Goal: Communication & Community: Answer question/provide support

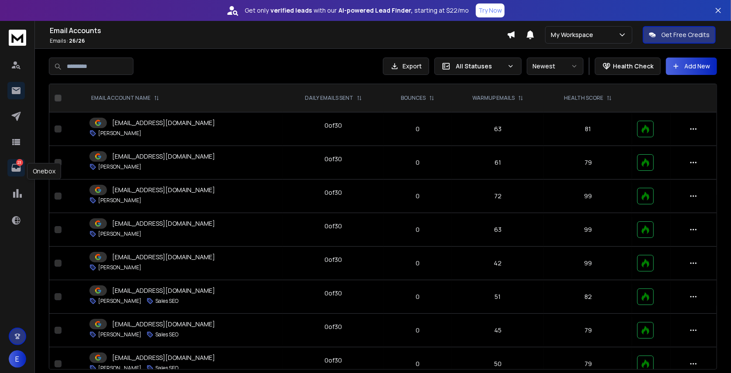
click at [21, 173] on icon at bounding box center [16, 168] width 10 height 10
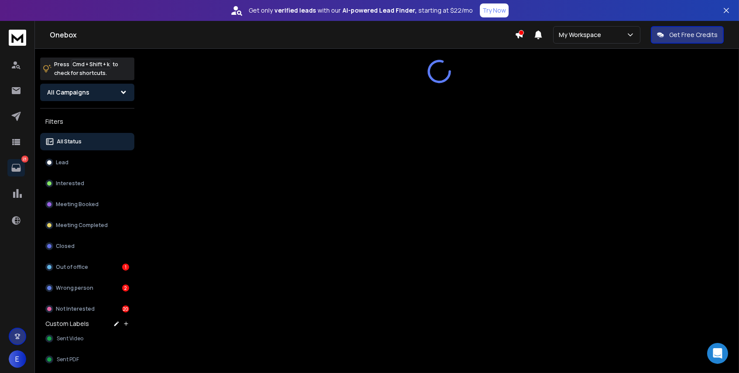
click at [92, 97] on button "All Campaigns" at bounding box center [87, 92] width 94 height 17
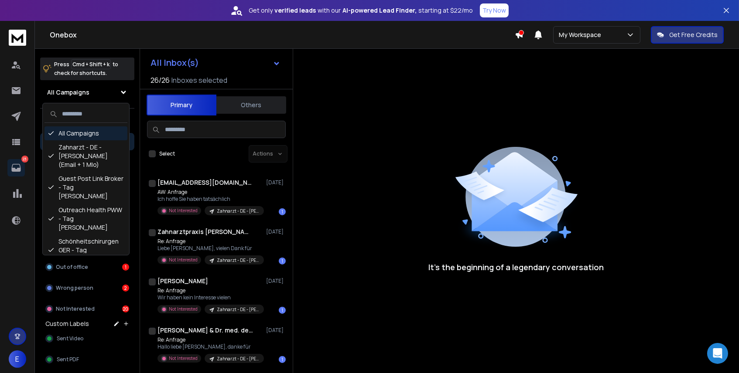
click at [106, 138] on div "All Campaigns" at bounding box center [85, 133] width 83 height 14
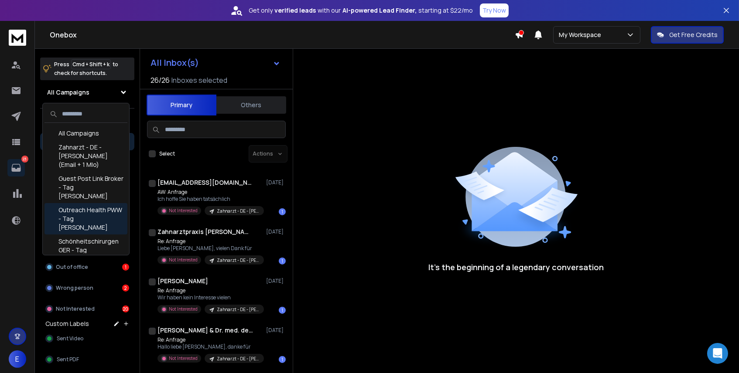
click at [98, 204] on div "Outreach Health PWW - Tag [PERSON_NAME]" at bounding box center [85, 218] width 83 height 31
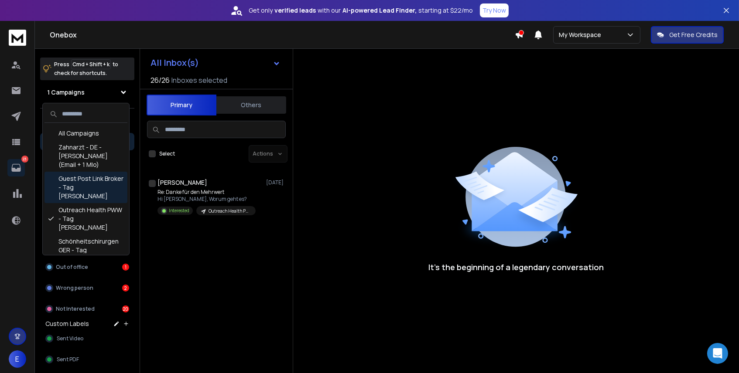
click at [99, 187] on div "Guest Post Link Broker - Tag [PERSON_NAME]" at bounding box center [85, 187] width 83 height 31
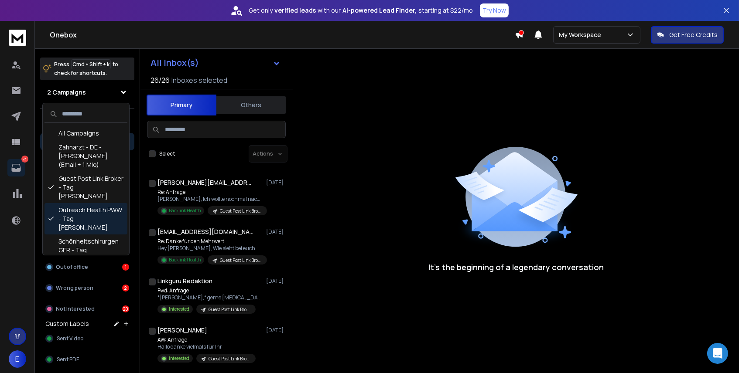
click at [103, 203] on div "Outreach Health PWW - Tag [PERSON_NAME]" at bounding box center [85, 218] width 83 height 31
click at [373, 196] on div "It’s the beginning of a legendary conversation" at bounding box center [516, 207] width 446 height 317
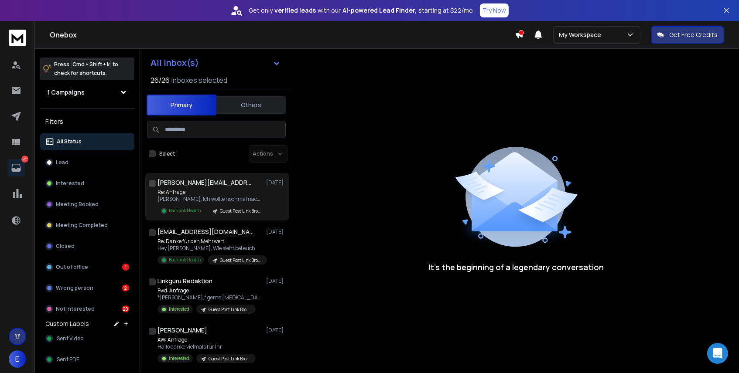
click at [209, 193] on p "Re: Anfrage" at bounding box center [209, 192] width 105 height 7
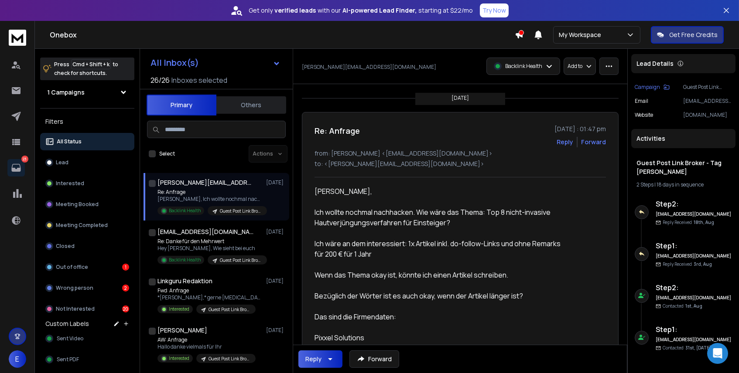
scroll to position [7, 0]
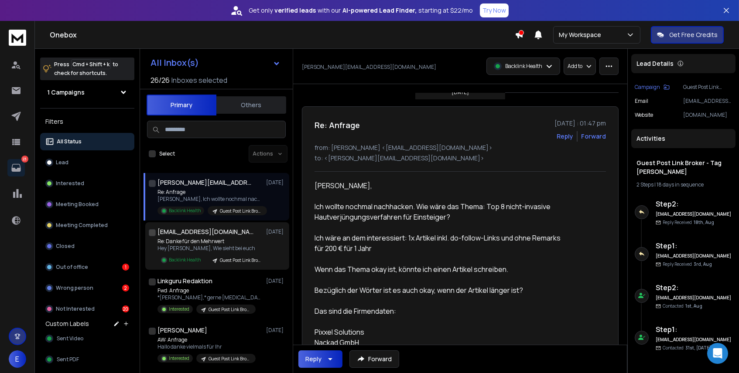
click at [247, 250] on p "Hey [PERSON_NAME], Wie sieht bei euch" at bounding box center [209, 248] width 105 height 7
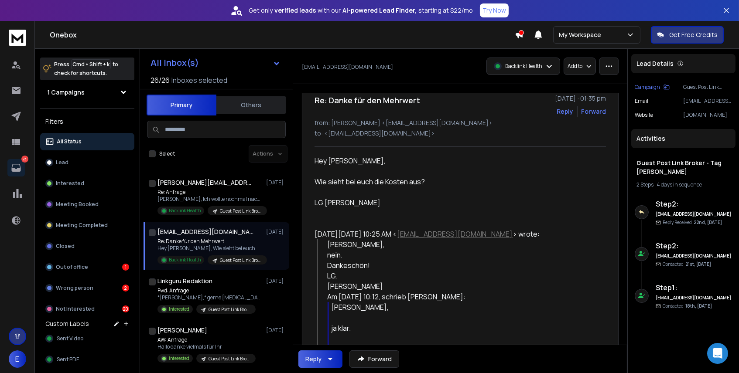
scroll to position [0, 0]
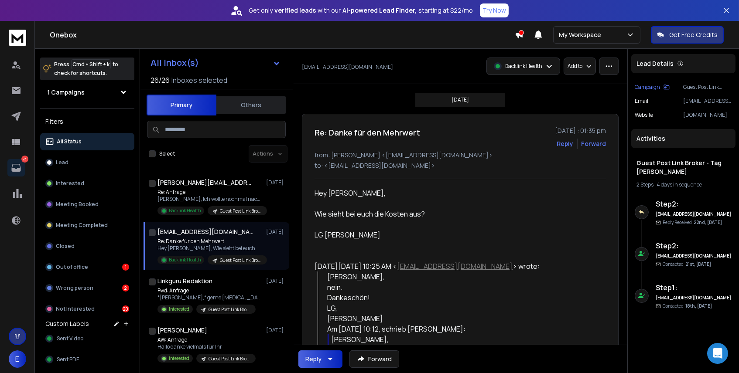
click at [310, 361] on div "Reply" at bounding box center [313, 359] width 16 height 9
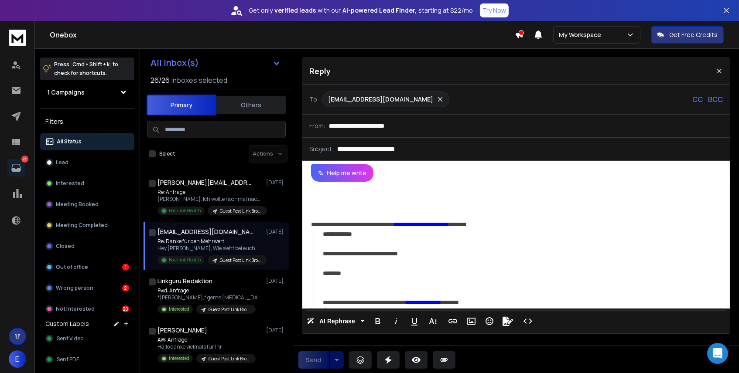
drag, startPoint x: 321, startPoint y: 239, endPoint x: 353, endPoint y: 238, distance: 31.8
drag, startPoint x: 358, startPoint y: 236, endPoint x: 322, endPoint y: 234, distance: 36.7
click at [323, 234] on div "**********" at bounding box center [517, 253] width 389 height 49
copy div "**********"
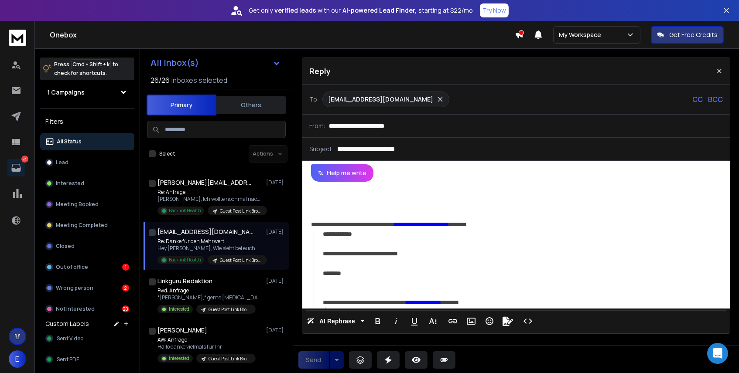
click at [328, 194] on div at bounding box center [516, 196] width 410 height 10
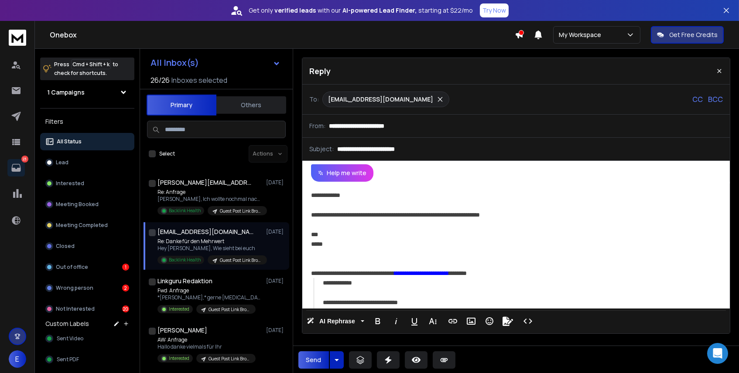
click at [314, 359] on button "Send" at bounding box center [313, 359] width 31 height 17
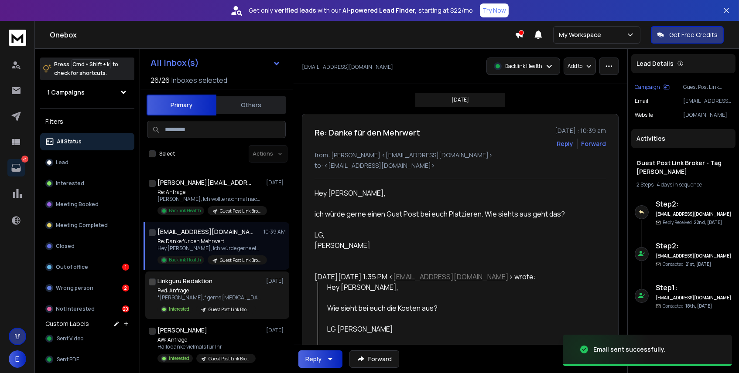
click at [225, 278] on div "Linkguru Redaktion [DATE]" at bounding box center [221, 281] width 128 height 9
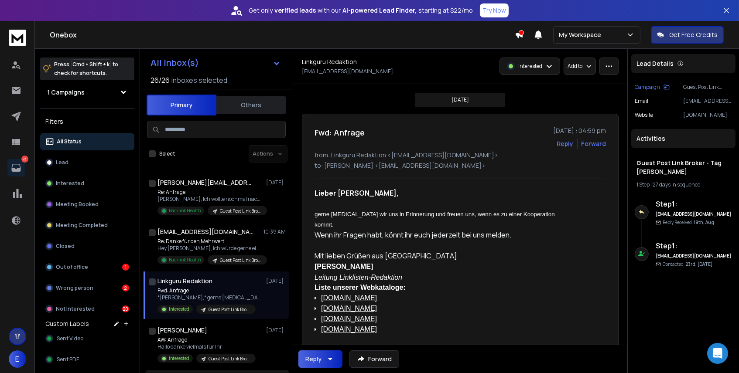
scroll to position [92, 0]
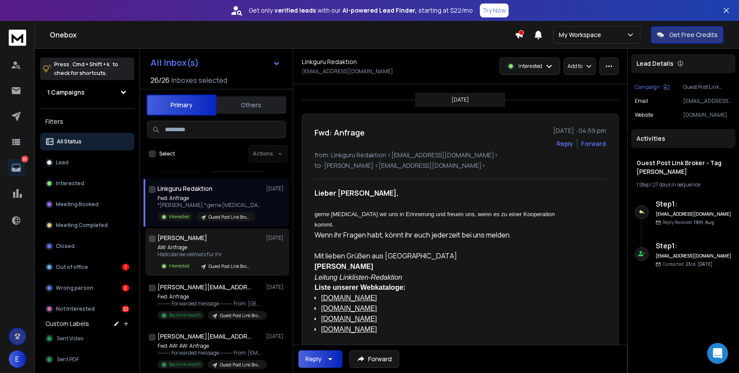
click at [243, 252] on p "Hallo danke vielmals für Ihr" at bounding box center [206, 254] width 98 height 7
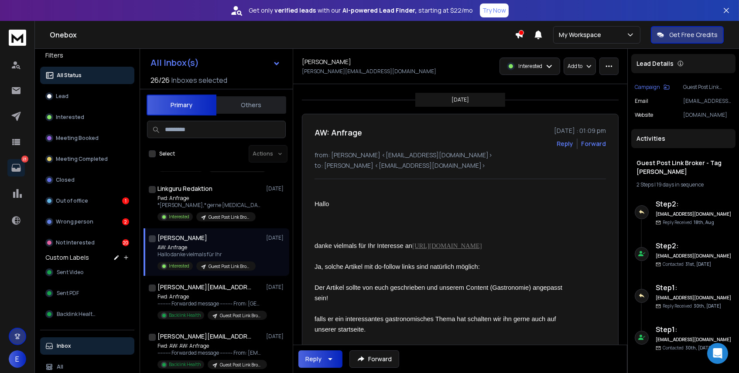
scroll to position [135, 0]
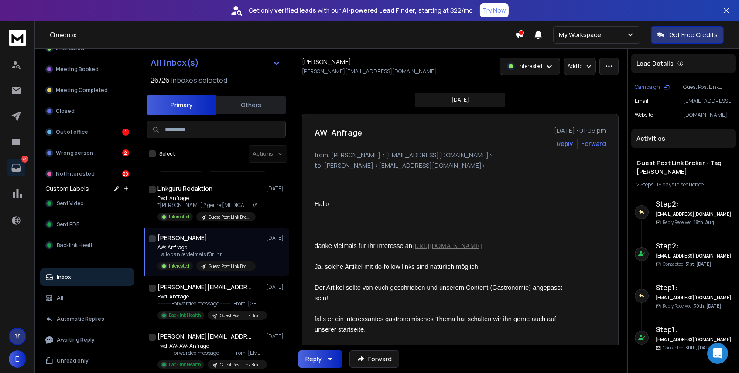
click at [92, 242] on div "Backlink Health" at bounding box center [71, 246] width 52 height 8
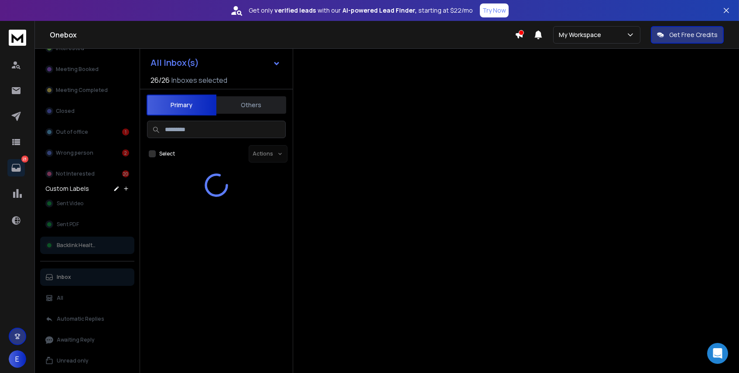
scroll to position [0, 0]
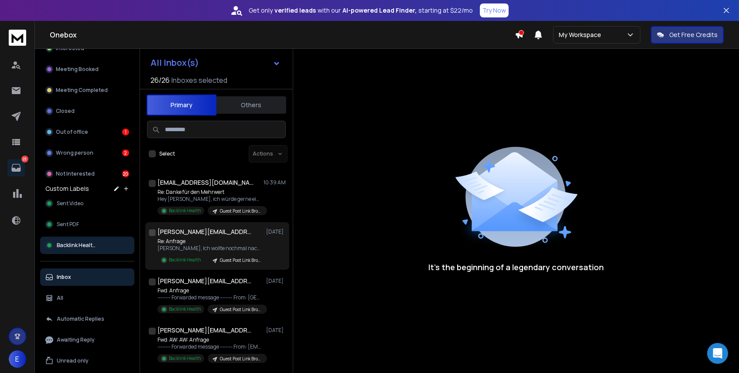
click at [232, 228] on h1 "[PERSON_NAME][EMAIL_ADDRESS][DOMAIN_NAME]" at bounding box center [205, 232] width 96 height 9
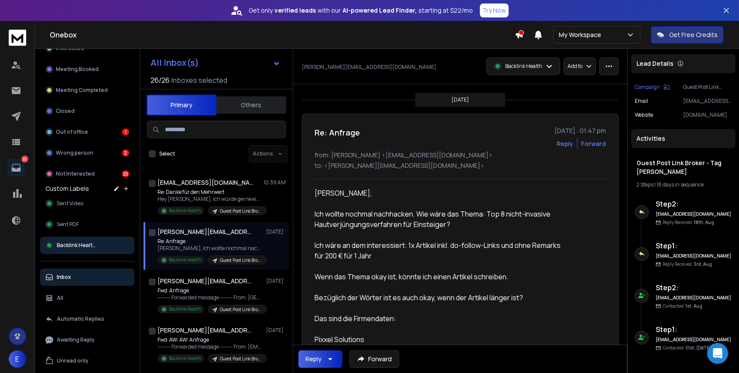
scroll to position [10, 0]
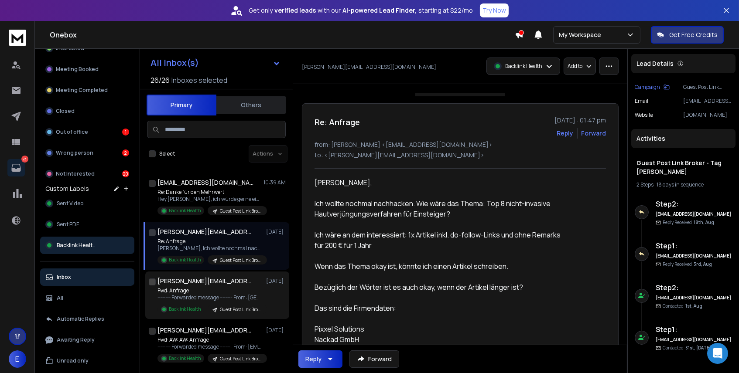
click at [252, 281] on div "[PERSON_NAME][EMAIL_ADDRESS][DOMAIN_NAME] [DATE]" at bounding box center [221, 281] width 128 height 9
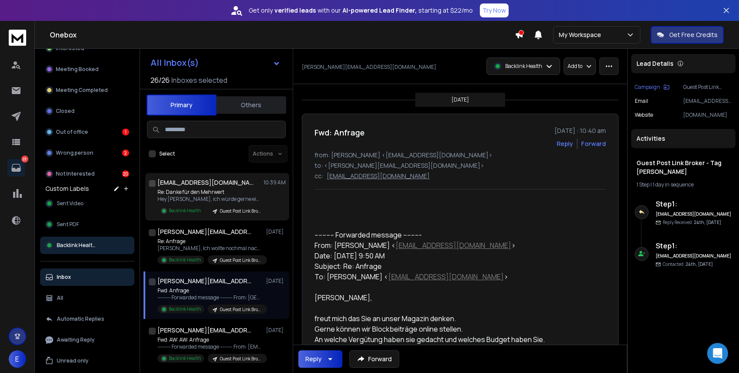
click at [209, 182] on div "[EMAIL_ADDRESS][DOMAIN_NAME] 10:39 AM" at bounding box center [221, 182] width 128 height 9
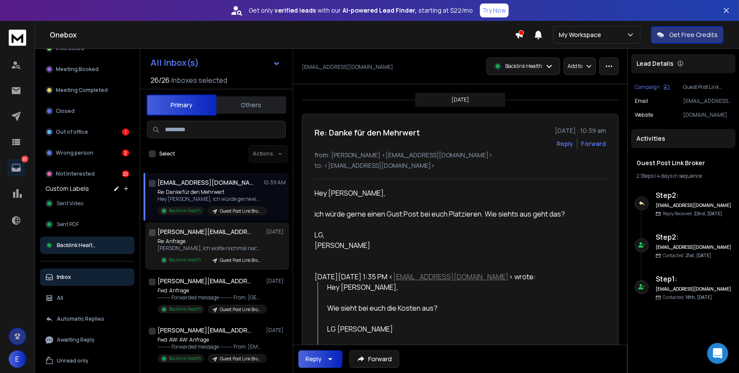
click at [225, 224] on div "[PERSON_NAME][EMAIL_ADDRESS][DOMAIN_NAME] [DATE] Re: Anfrage [PERSON_NAME], Ich…" at bounding box center [217, 246] width 144 height 48
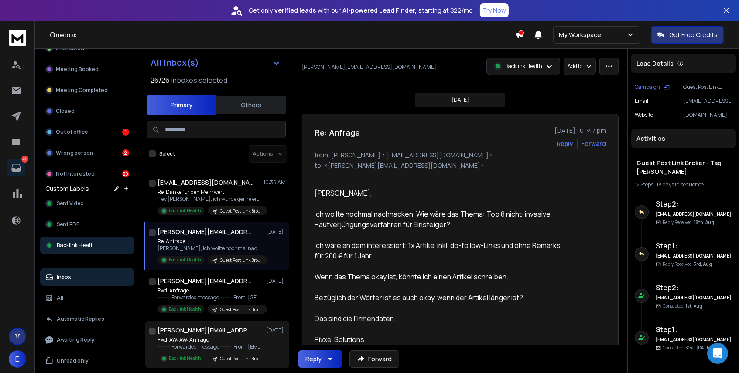
click at [222, 338] on p "Fwd: AW: AW: Anfrage" at bounding box center [209, 340] width 105 height 7
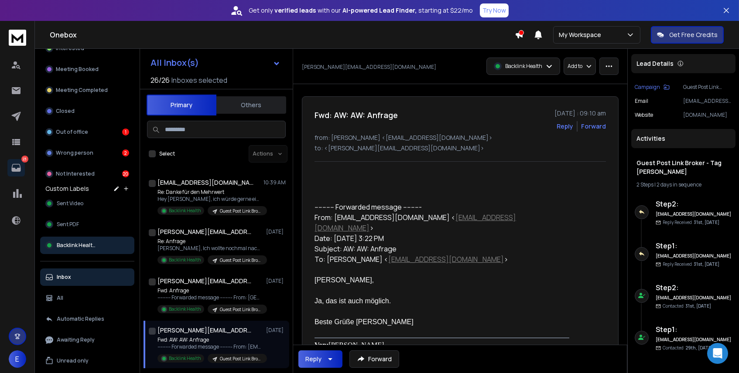
scroll to position [0, 0]
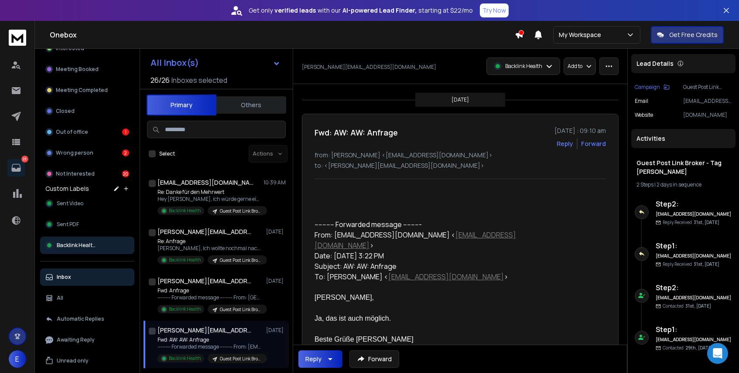
click at [316, 361] on div "Reply" at bounding box center [313, 359] width 16 height 9
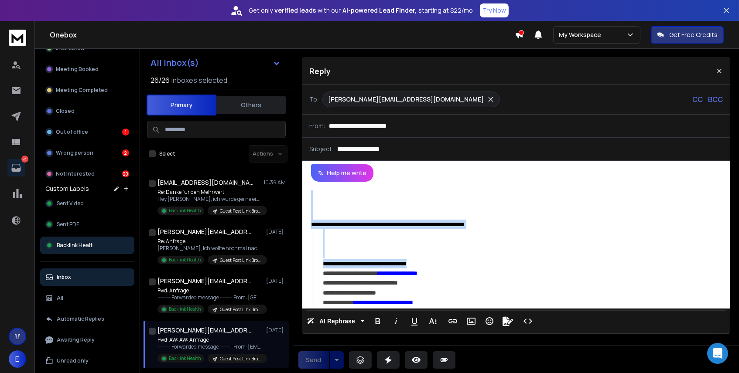
drag, startPoint x: 459, startPoint y: 259, endPoint x: 301, endPoint y: 185, distance: 174.2
click at [302, 185] on div "**********" at bounding box center [516, 196] width 428 height 276
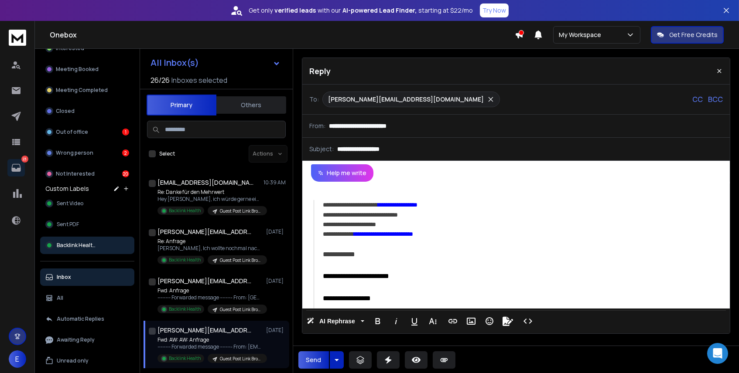
click at [425, 263] on div at bounding box center [521, 265] width 396 height 11
click at [385, 256] on div "**********" at bounding box center [517, 254] width 389 height 11
click at [463, 222] on div "**********" at bounding box center [517, 225] width 389 height 10
click at [720, 71] on div "Reply" at bounding box center [515, 71] width 427 height 26
click at [716, 69] on icon at bounding box center [719, 71] width 7 height 7
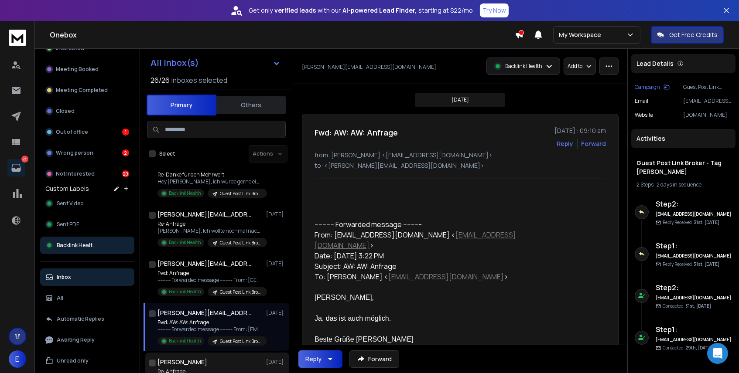
scroll to position [86, 0]
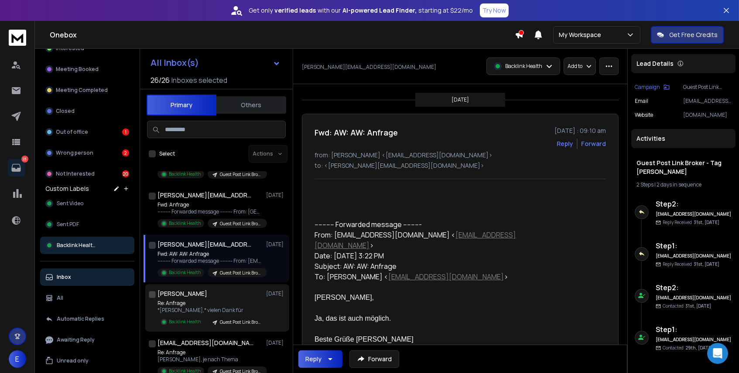
click at [241, 303] on p "Re: Anfrage" at bounding box center [209, 303] width 105 height 7
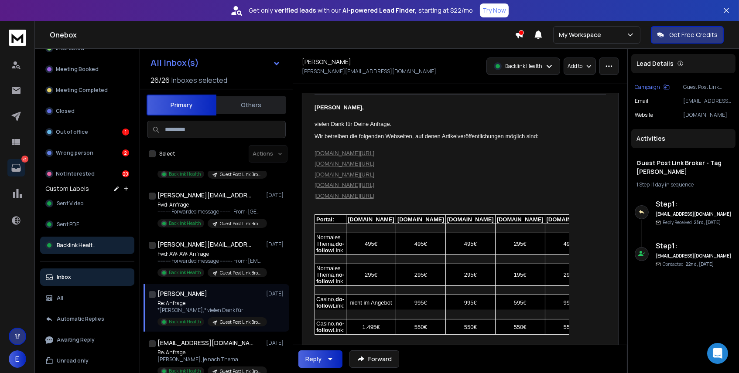
scroll to position [101, 0]
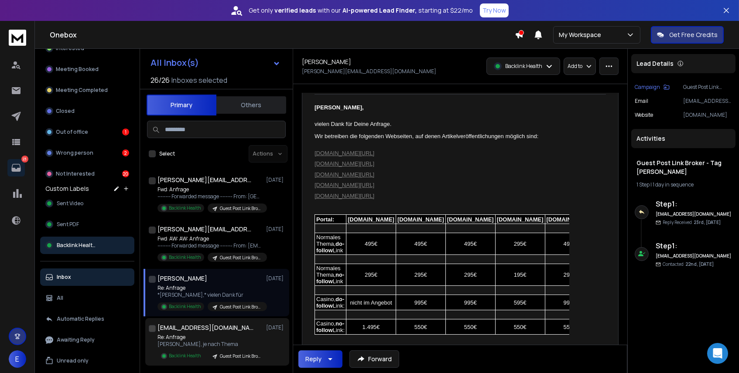
click at [214, 334] on p "Re: Anfrage" at bounding box center [209, 337] width 105 height 7
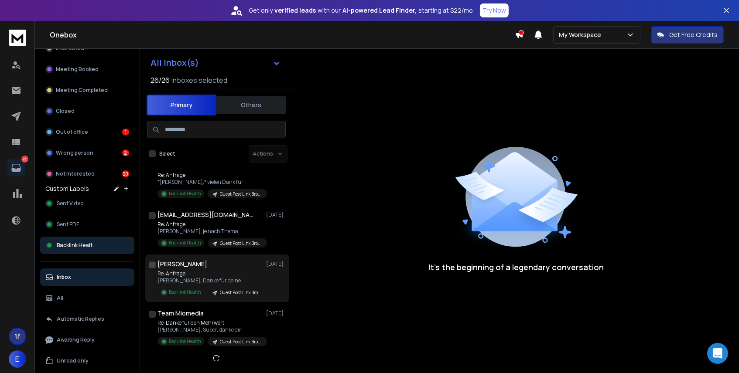
scroll to position [205, 0]
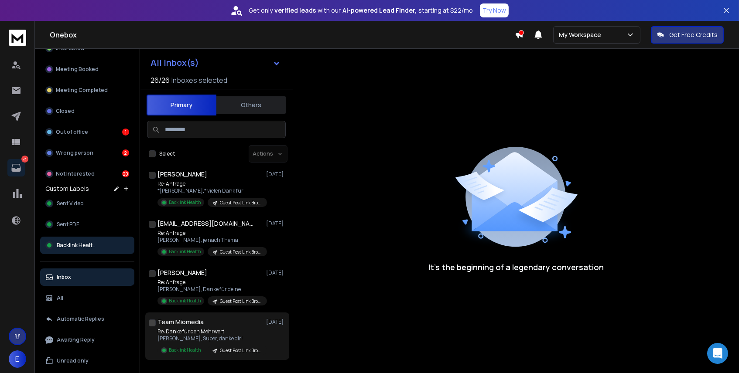
click at [225, 335] on p "[PERSON_NAME], Super, danke dir!" at bounding box center [209, 338] width 105 height 7
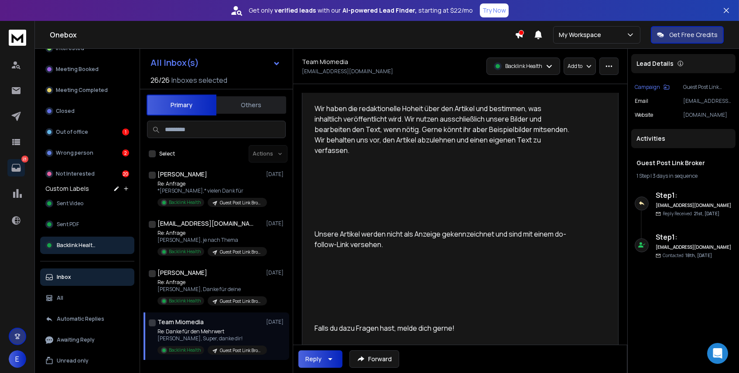
scroll to position [482, 0]
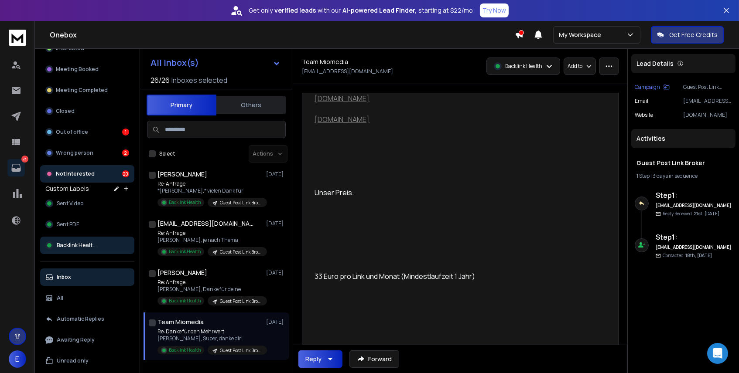
click at [69, 172] on p "Not Interested" at bounding box center [75, 173] width 39 height 7
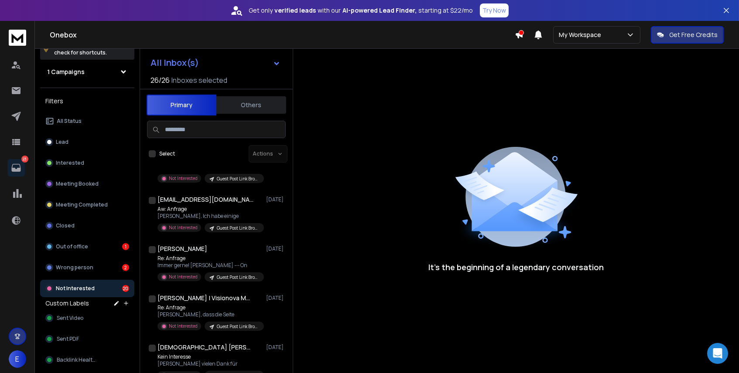
scroll to position [0, 0]
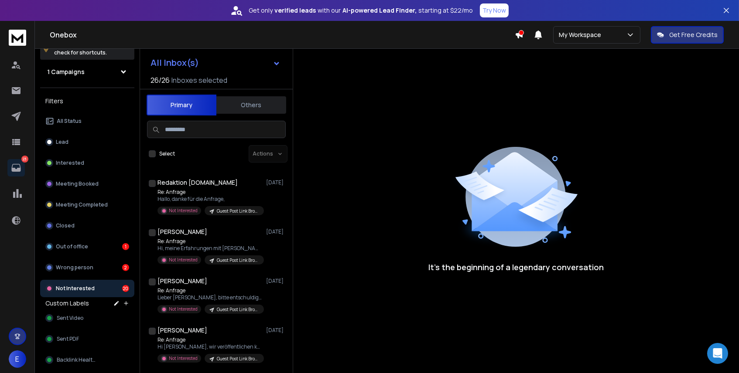
click at [226, 74] on div "All Inbox(s) 26 / 26 Inboxes selected Primary Others Select Actions Redaktion […" at bounding box center [216, 235] width 153 height 373
click at [268, 72] on div "All Inbox(s) 26 / 26 Inboxes selected Primary Others Select Actions Redaktion […" at bounding box center [216, 235] width 153 height 373
click at [274, 64] on icon at bounding box center [277, 64] width 8 height 8
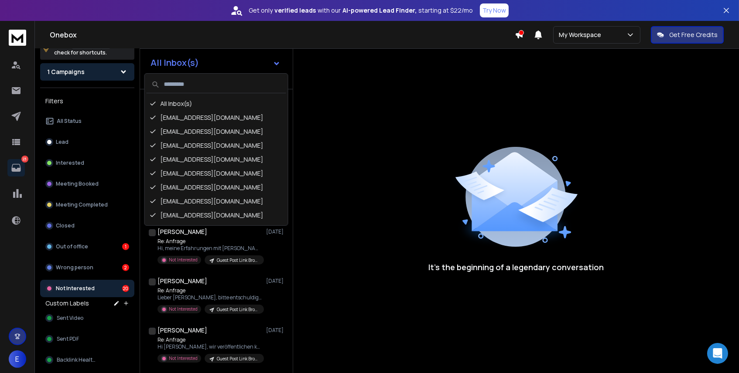
click at [115, 66] on button "1 Campaigns" at bounding box center [87, 71] width 94 height 17
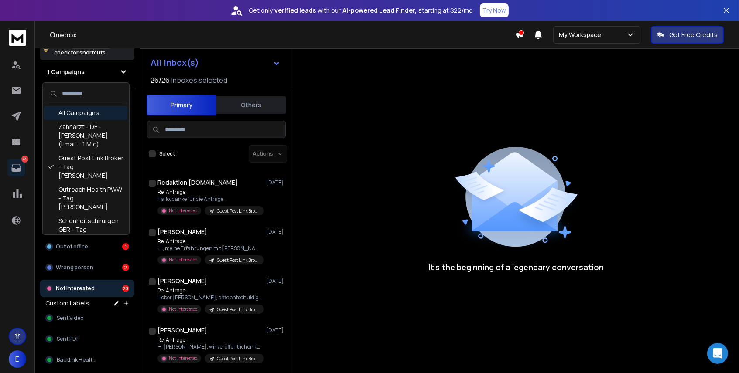
click at [86, 113] on div "All Campaigns" at bounding box center [85, 113] width 83 height 14
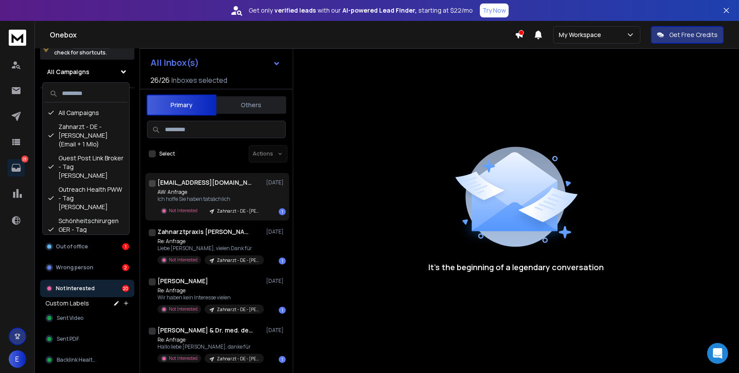
click at [257, 189] on p "AW: Anfrage" at bounding box center [209, 192] width 105 height 7
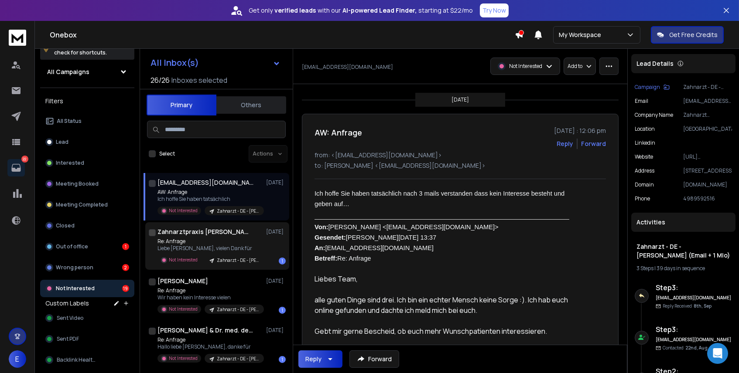
click at [226, 230] on h1 "Zahnarztpraxis [PERSON_NAME]" at bounding box center [205, 232] width 96 height 9
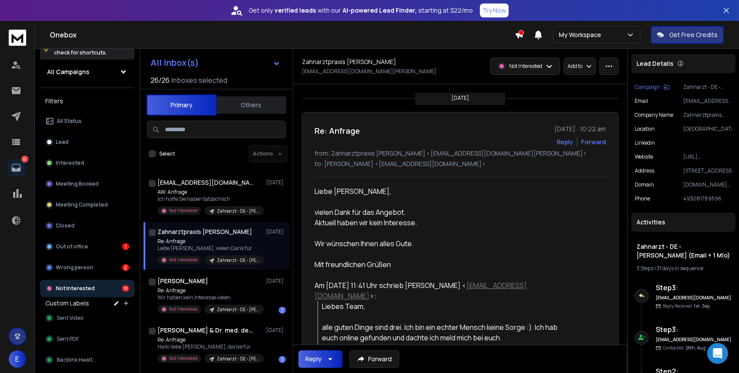
scroll to position [10, 0]
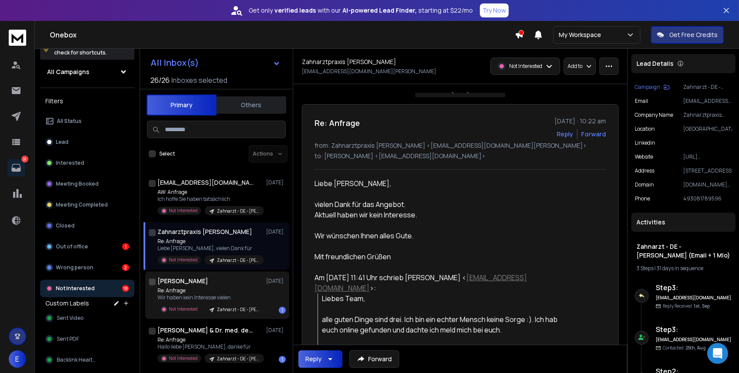
click at [256, 305] on div "Zahnarzt - DE - [PERSON_NAME] (Email + 1 MIo)" at bounding box center [234, 309] width 59 height 9
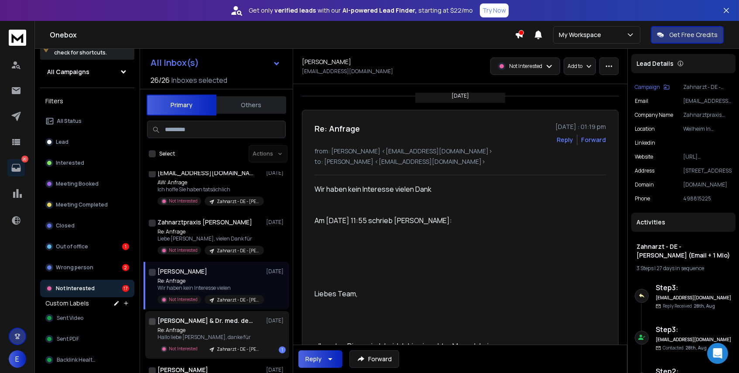
click at [235, 322] on h1 "[PERSON_NAME] & Dr. med. dent. [PERSON_NAME]" at bounding box center [205, 321] width 96 height 9
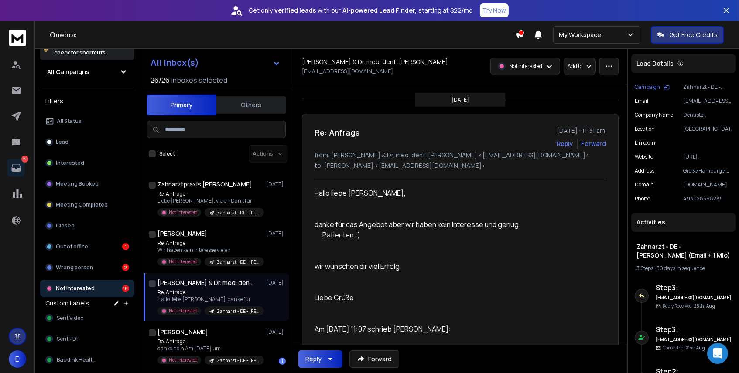
scroll to position [50, 0]
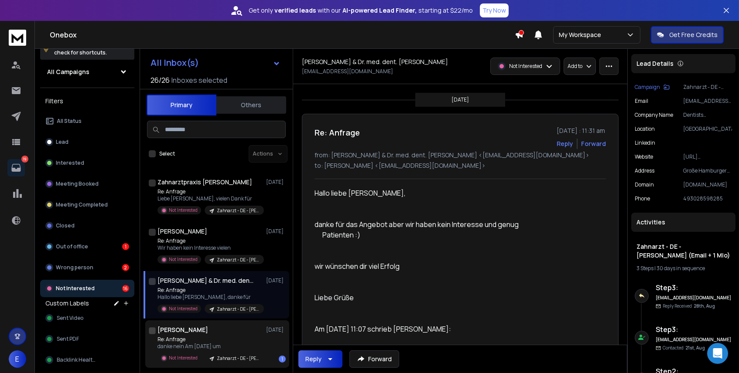
click at [232, 328] on div "[PERSON_NAME] [DATE]" at bounding box center [221, 330] width 128 height 9
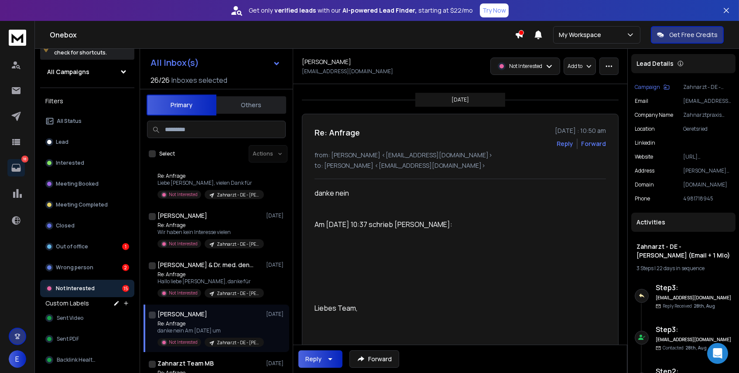
scroll to position [114, 0]
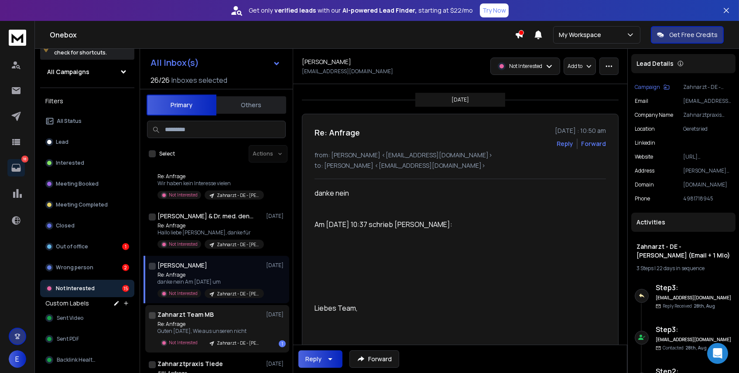
click at [235, 328] on p "Guten [DATE], Wie aus unseren nicht" at bounding box center [209, 331] width 105 height 7
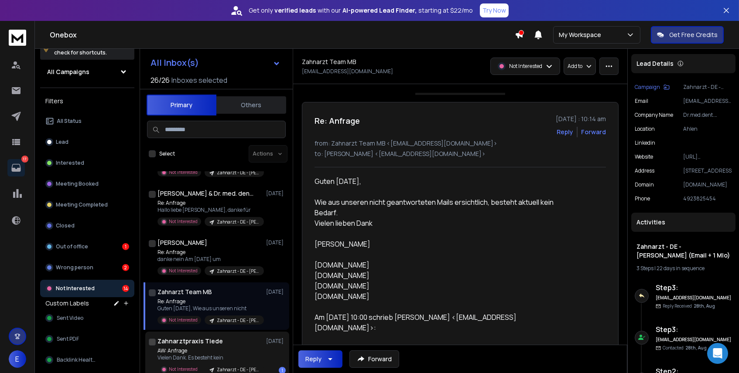
scroll to position [206, 0]
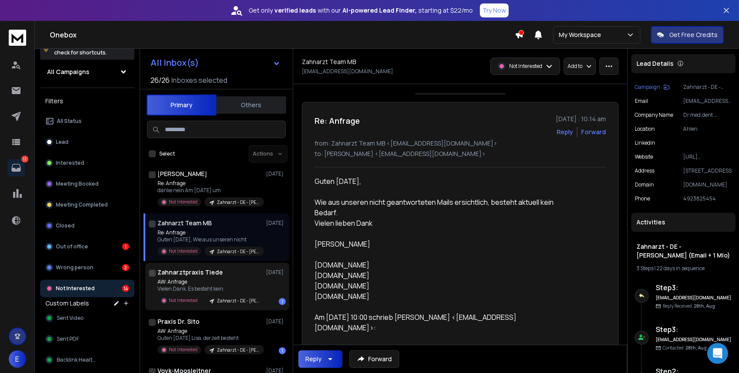
click at [252, 268] on div "Zahnarztpraxis Tiede [DATE]" at bounding box center [221, 272] width 128 height 9
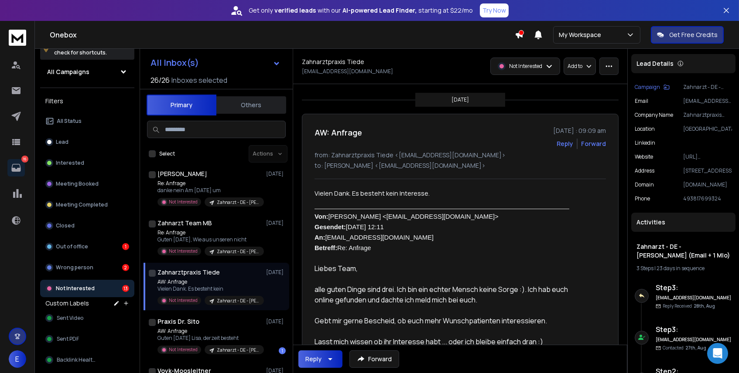
scroll to position [228, 0]
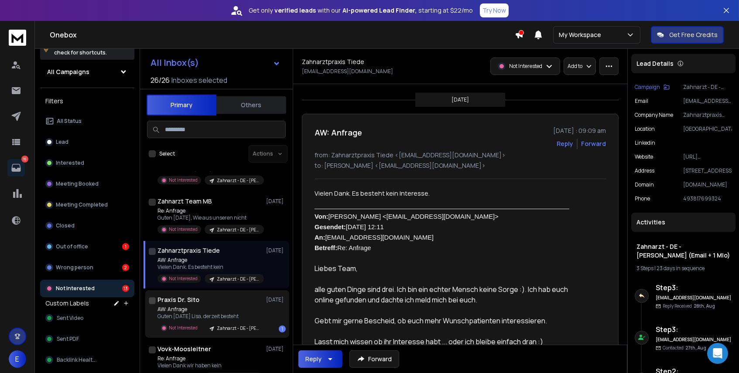
click at [264, 306] on div "AW: Anfrage Guten [DATE] Lisa, derzeit besteht Not Interested Zahnarzt - DE - […" at bounding box center [210, 319] width 106 height 27
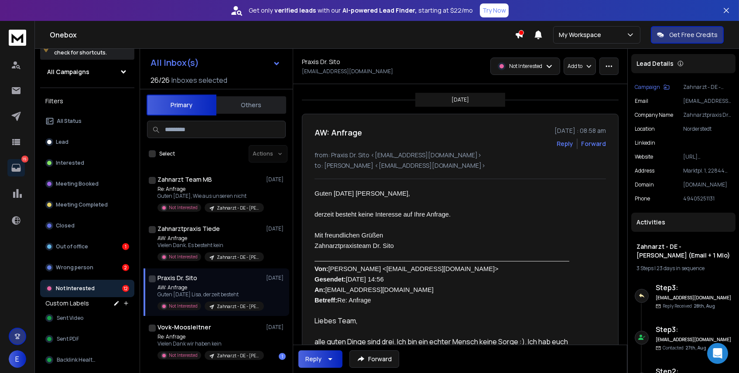
scroll to position [275, 0]
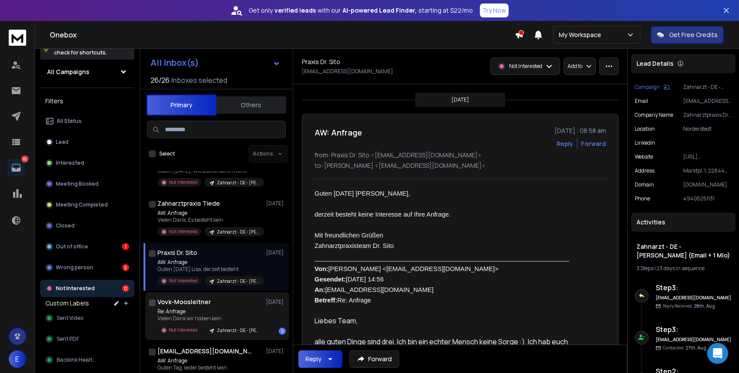
click at [274, 300] on p "[DATE]" at bounding box center [276, 302] width 20 height 7
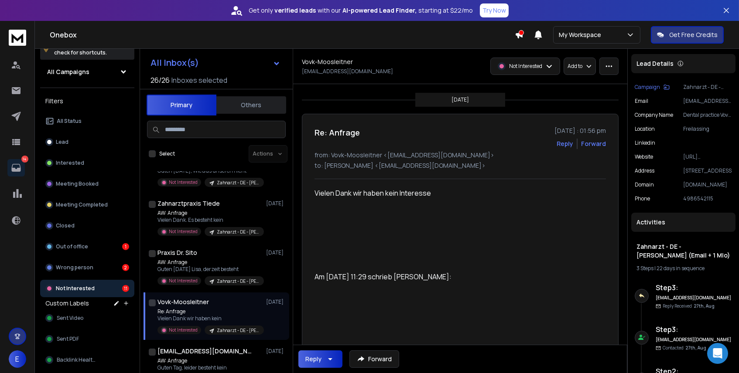
scroll to position [293, 0]
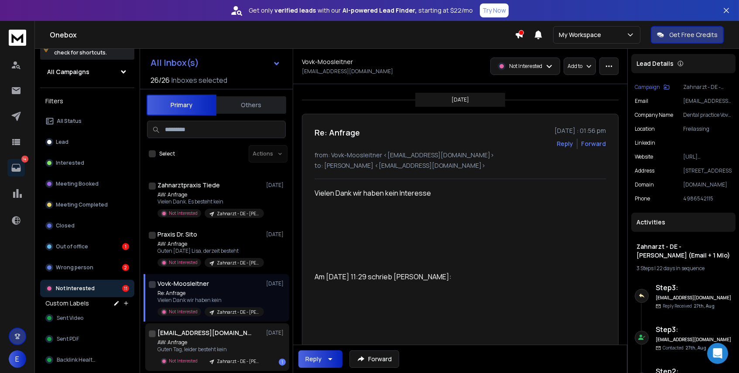
click at [248, 329] on div "[EMAIL_ADDRESS][DOMAIN_NAME] [DATE]" at bounding box center [221, 333] width 128 height 9
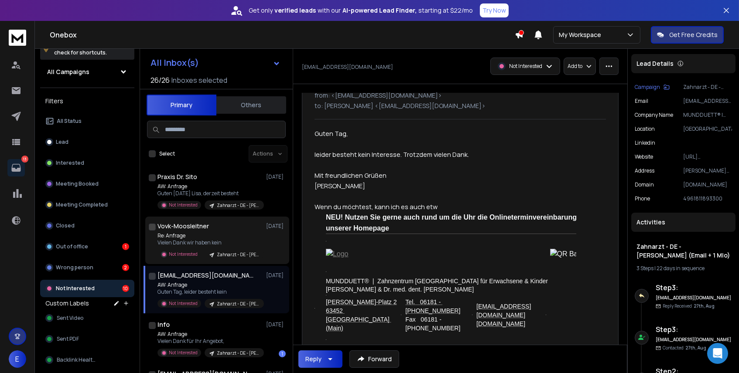
scroll to position [385, 0]
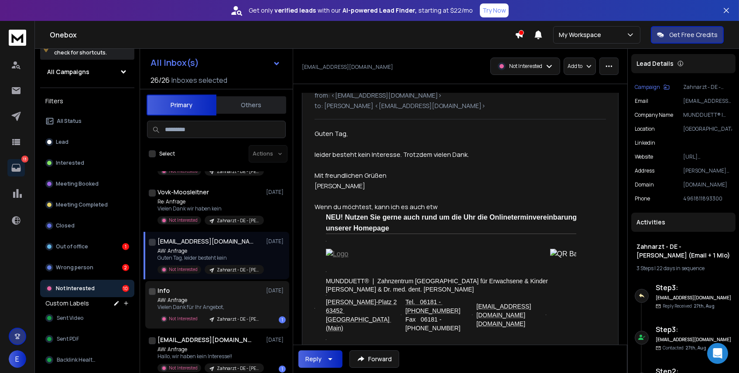
click at [258, 297] on p "AW: Anfrage" at bounding box center [209, 300] width 105 height 7
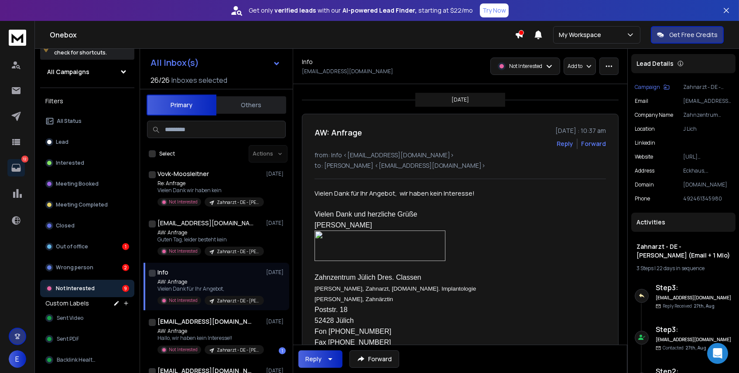
scroll to position [405, 0]
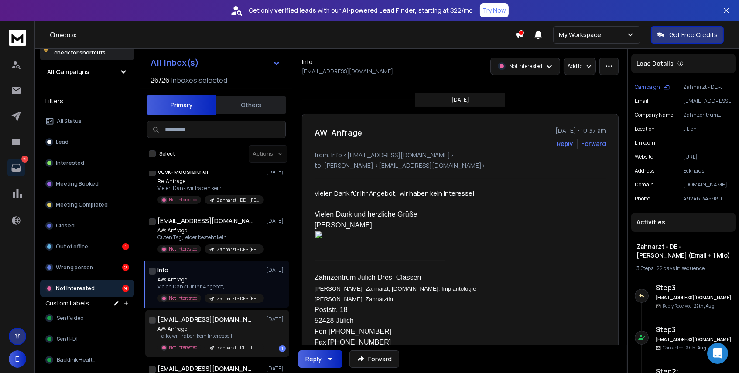
click at [236, 326] on p "AW: Anfrage" at bounding box center [209, 329] width 105 height 7
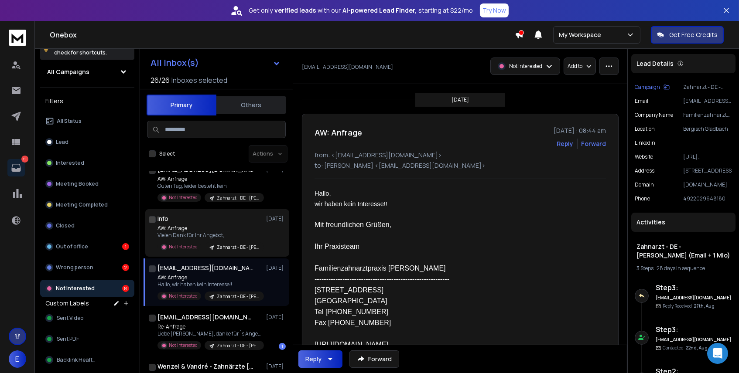
scroll to position [464, 0]
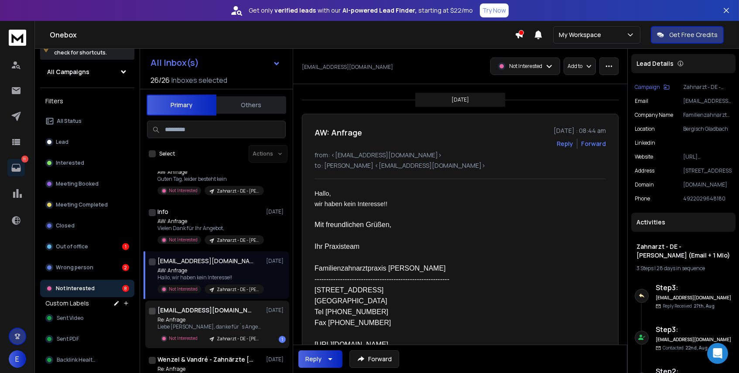
click at [267, 301] on div "[EMAIL_ADDRESS][DOMAIN_NAME] [DATE] Re: Anfrage Liebe [PERSON_NAME], danke für´…" at bounding box center [217, 325] width 144 height 48
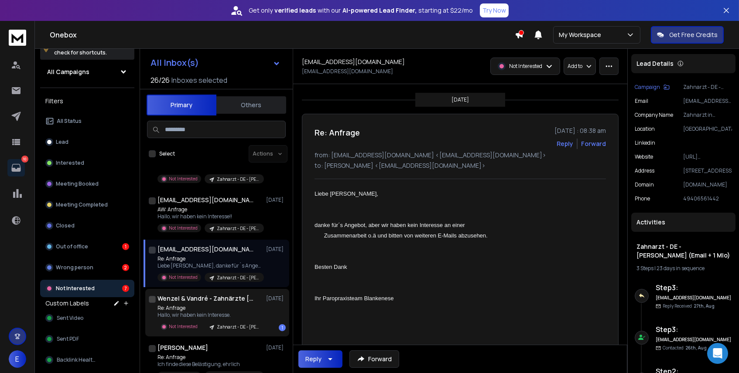
scroll to position [527, 0]
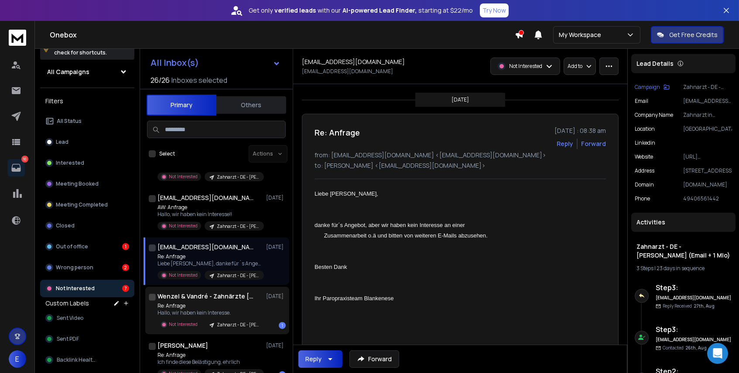
click at [255, 303] on p "Re: Anfrage" at bounding box center [209, 306] width 105 height 7
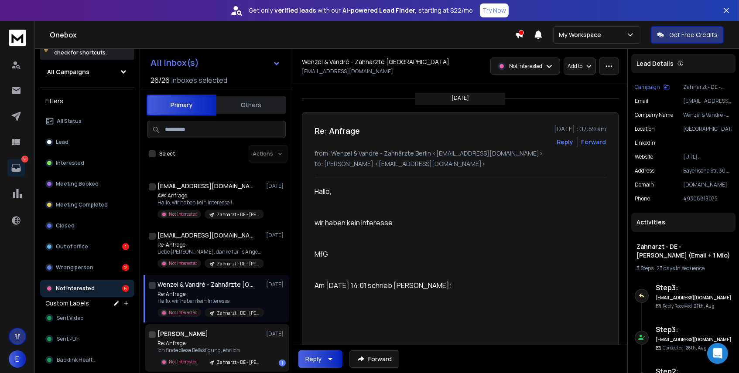
scroll to position [561, 0]
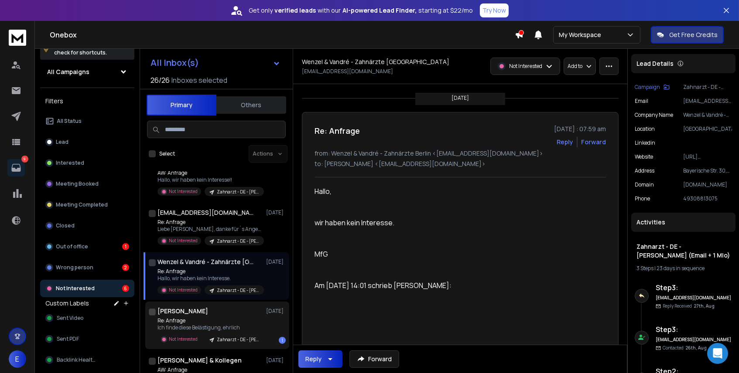
click at [260, 307] on div "[PERSON_NAME] [DATE]" at bounding box center [221, 311] width 128 height 9
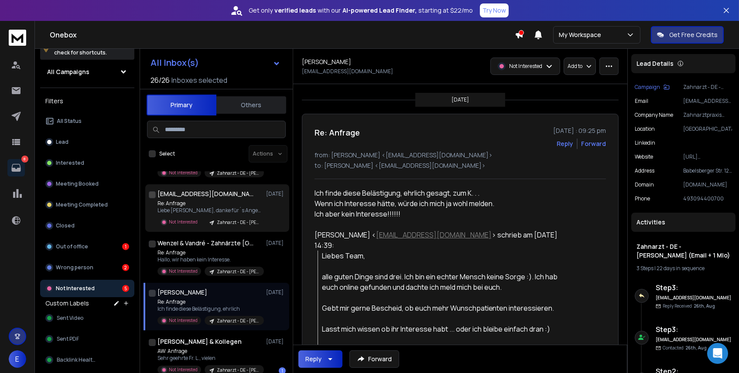
scroll to position [673, 0]
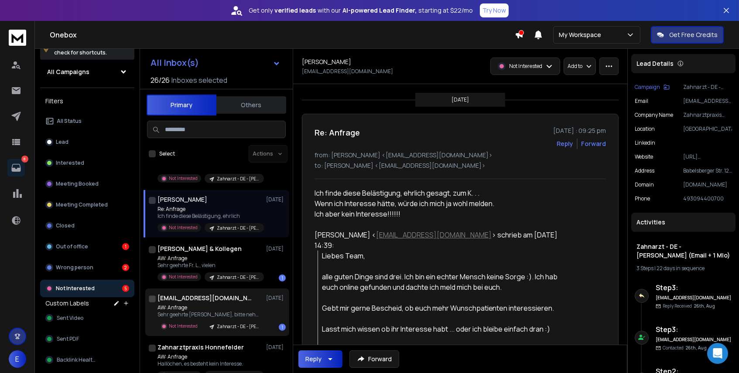
click at [210, 311] on p "Sehr geehrte [PERSON_NAME], bitte nehmen" at bounding box center [209, 314] width 105 height 7
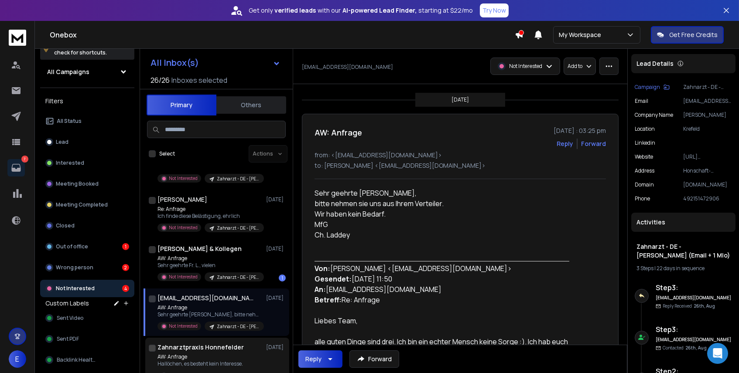
click at [226, 343] on h1 "Zahnarztpraxis Honnefelder" at bounding box center [200, 347] width 86 height 9
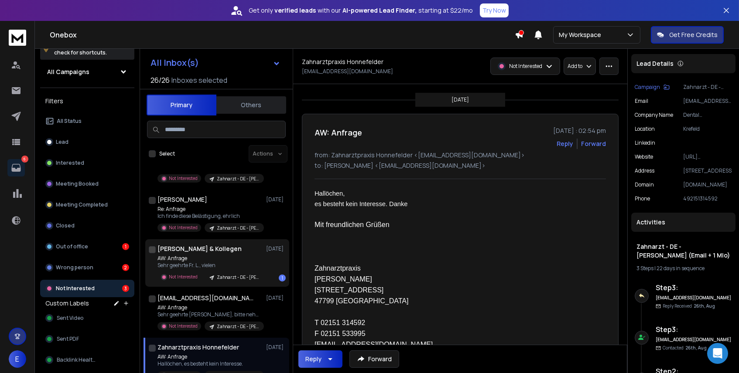
click at [243, 262] on p "Sehr geehrte Fr. L., vielen" at bounding box center [209, 265] width 105 height 7
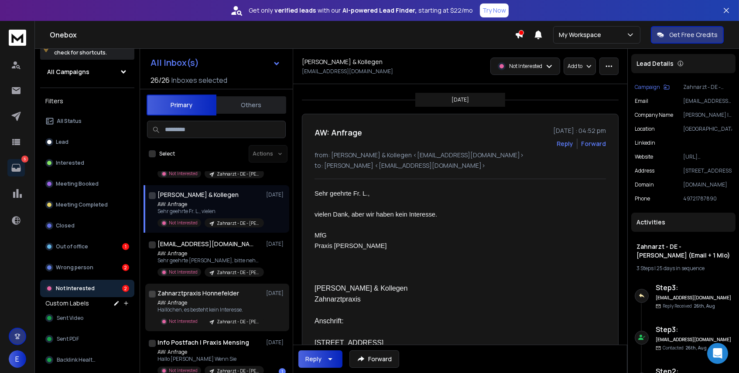
scroll to position [745, 0]
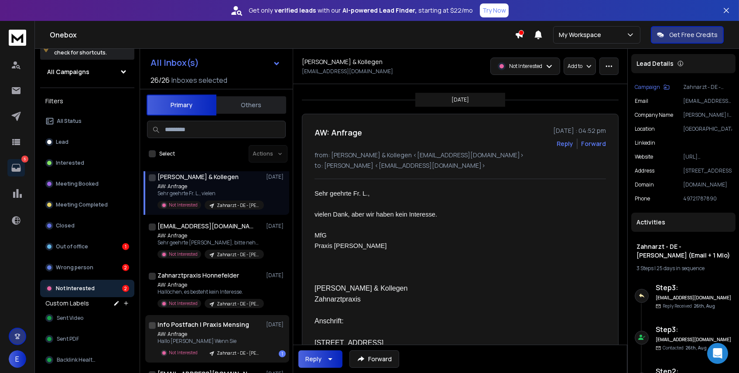
click at [236, 321] on h1 "Info Postfach | Praxis Mensing" at bounding box center [203, 325] width 92 height 9
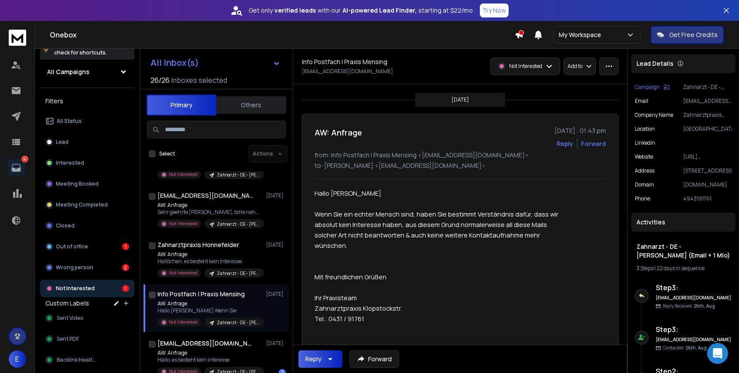
scroll to position [798, 0]
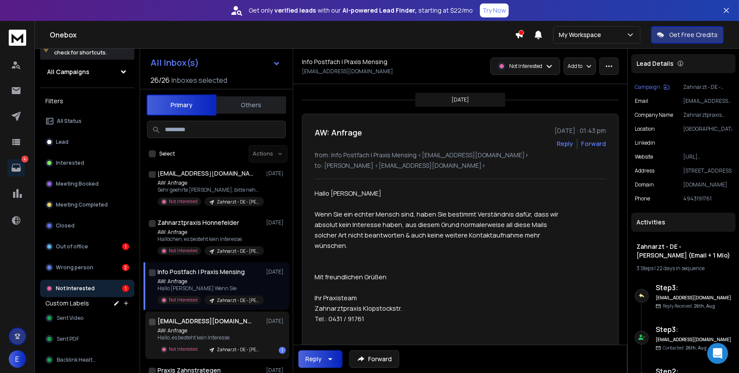
click at [240, 327] on p "AW: Anfrage" at bounding box center [209, 330] width 105 height 7
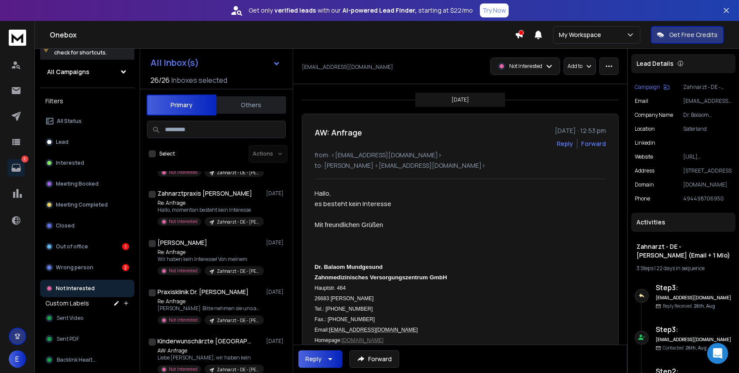
scroll to position [1559, 0]
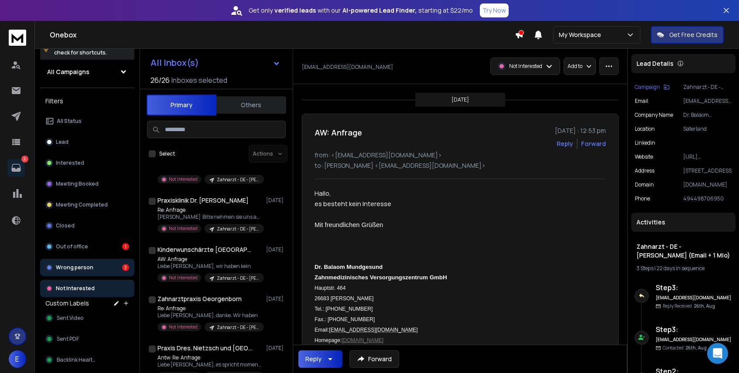
click at [72, 266] on p "Wrong person" at bounding box center [75, 267] width 38 height 7
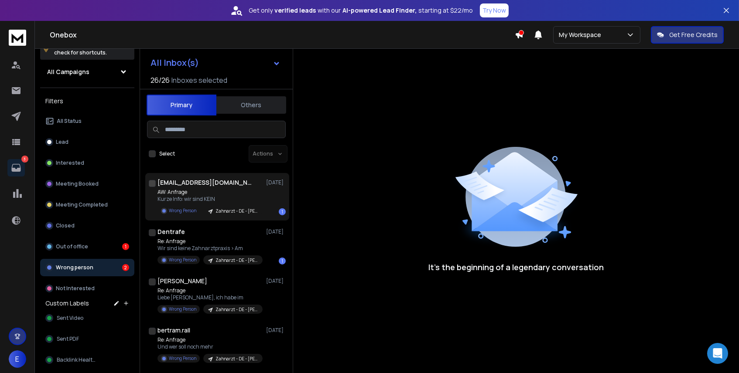
click at [218, 189] on p "AW: Anfrage" at bounding box center [209, 192] width 105 height 7
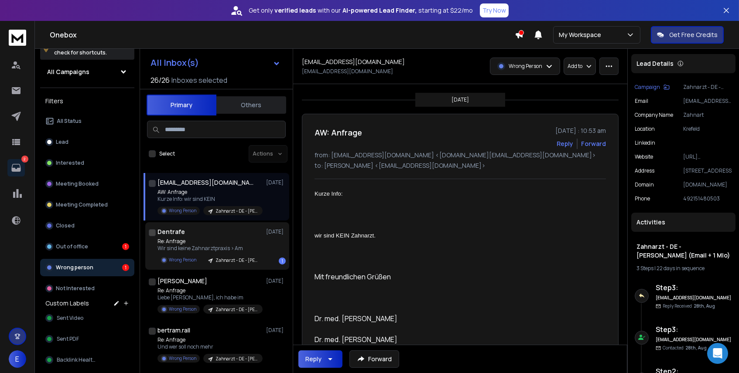
click at [222, 240] on p "Re: Anfrage" at bounding box center [209, 241] width 105 height 7
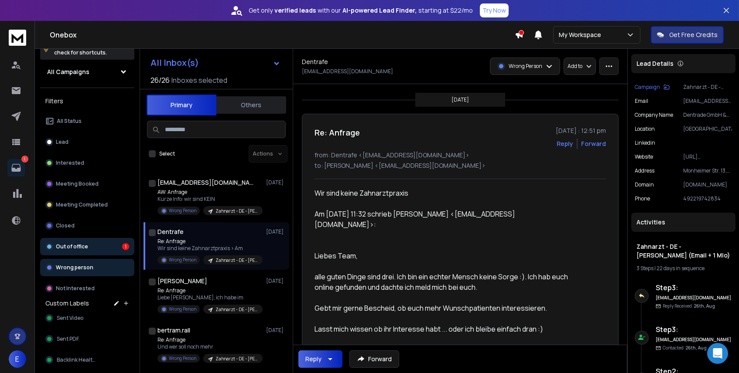
click at [93, 245] on button "Out of office 1" at bounding box center [87, 246] width 94 height 17
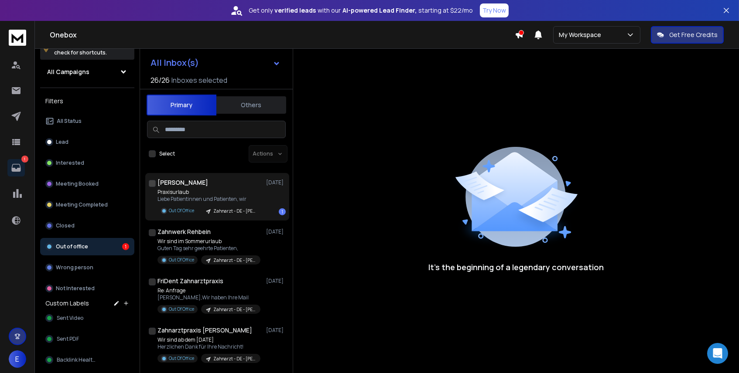
click at [200, 198] on p "Liebe Patientinnen und Patienten, wir" at bounding box center [208, 199] width 103 height 7
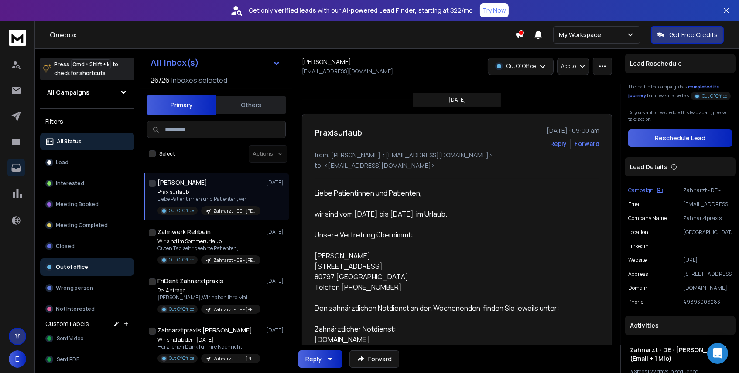
click at [79, 141] on p "All Status" at bounding box center [69, 141] width 25 height 7
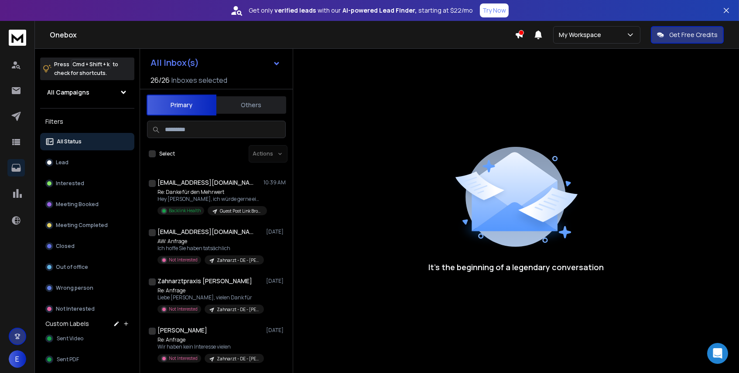
scroll to position [188, 0]
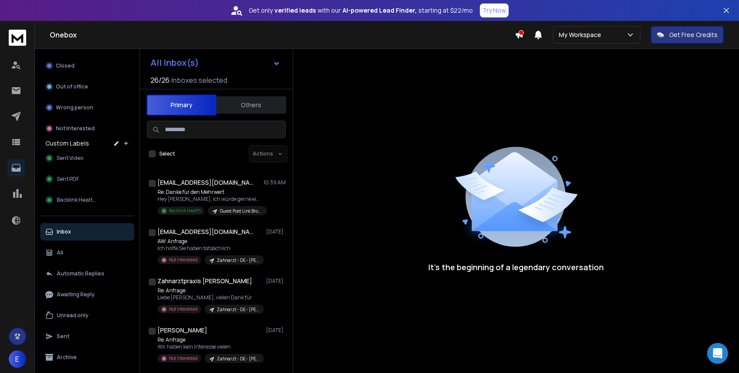
click at [82, 197] on button "Backlink Health" at bounding box center [87, 199] width 94 height 17
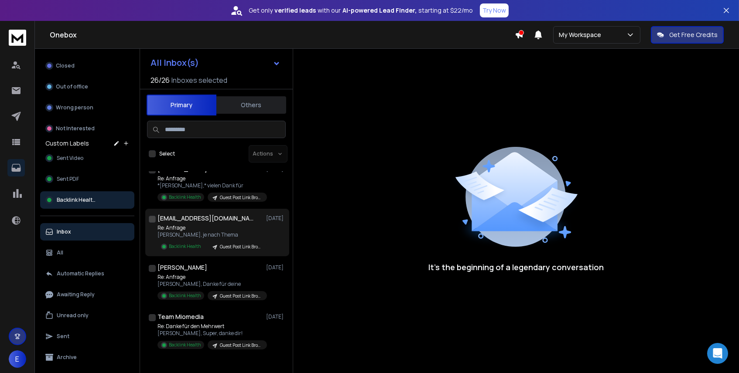
scroll to position [205, 0]
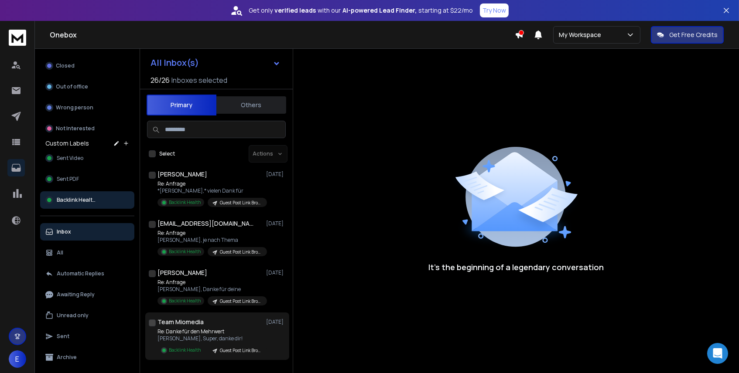
click at [210, 321] on div "Team Miomedia [DATE]" at bounding box center [221, 322] width 128 height 9
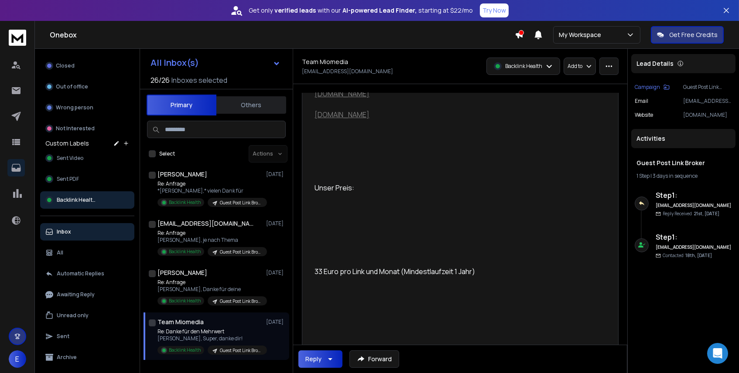
scroll to position [395, 0]
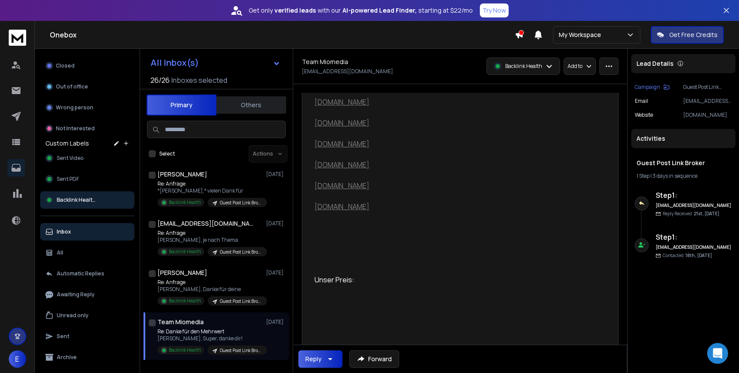
click at [364, 149] on link "[DOMAIN_NAME]" at bounding box center [341, 144] width 55 height 10
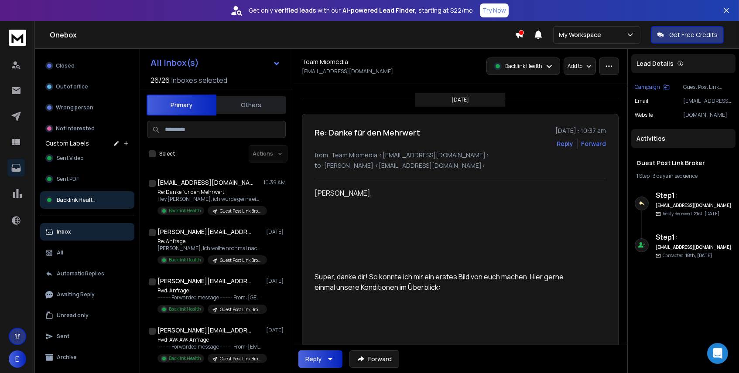
scroll to position [205, 0]
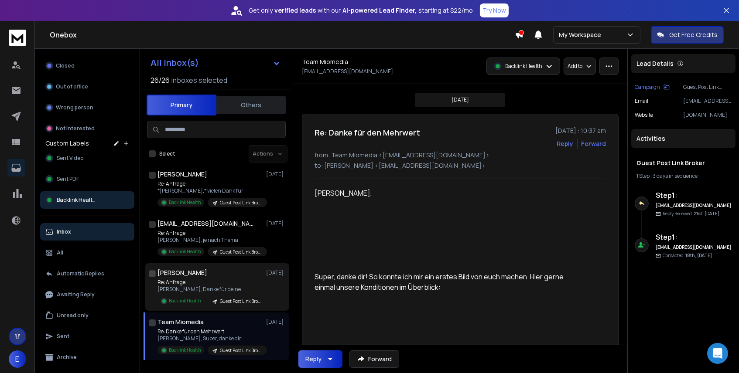
click at [221, 279] on p "Re: Anfrage" at bounding box center [209, 282] width 105 height 7
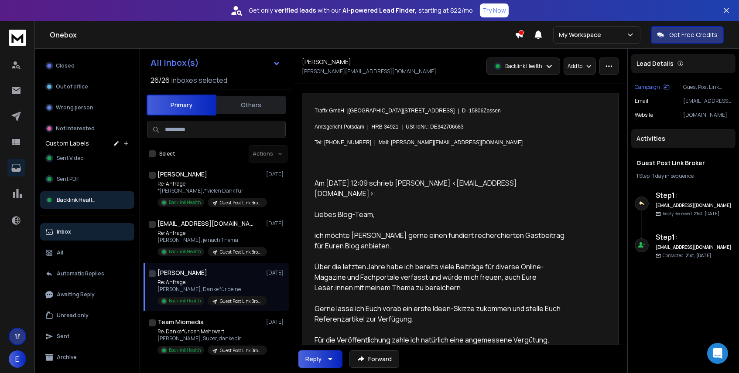
scroll to position [0, 0]
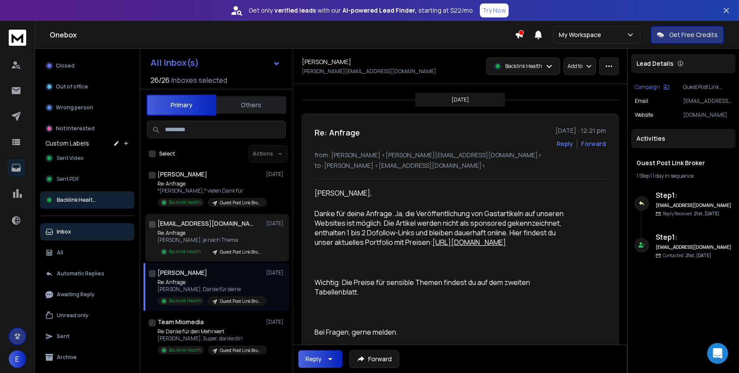
click at [203, 237] on p "[PERSON_NAME], je nach Thema" at bounding box center [209, 240] width 105 height 7
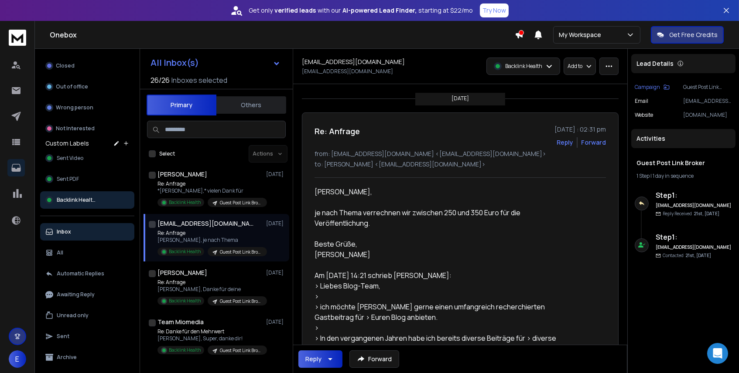
scroll to position [137, 0]
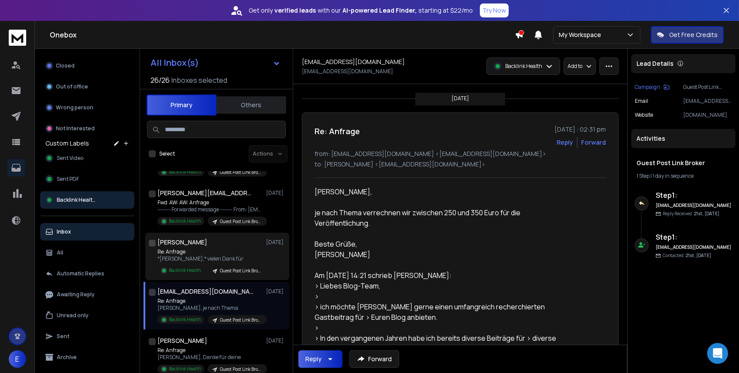
click at [217, 256] on p "*[PERSON_NAME],* vielen Dank für" at bounding box center [209, 259] width 105 height 7
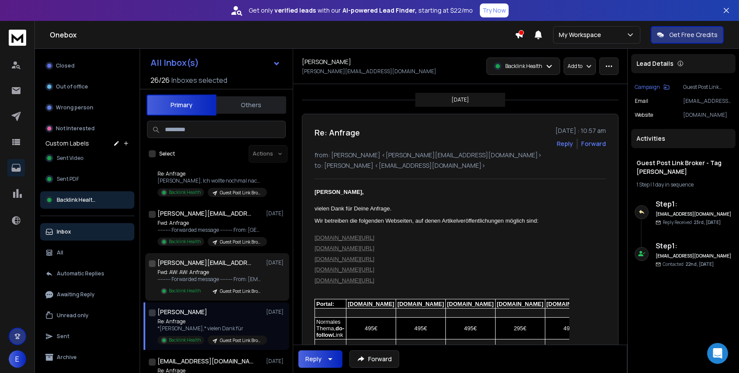
scroll to position [65, 0]
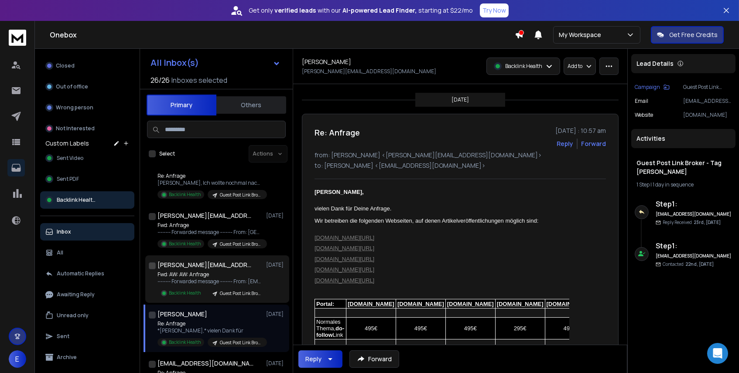
click at [252, 271] on p "Fwd: AW: AW: Anfrage" at bounding box center [209, 274] width 105 height 7
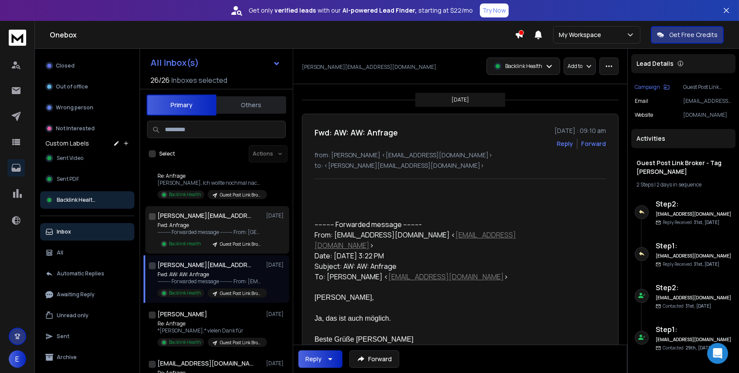
click at [247, 211] on div "[PERSON_NAME][EMAIL_ADDRESS][DOMAIN_NAME] [DATE]" at bounding box center [221, 215] width 128 height 9
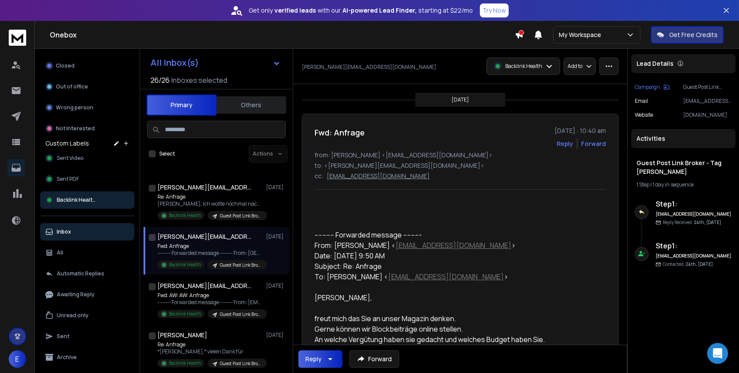
scroll to position [0, 0]
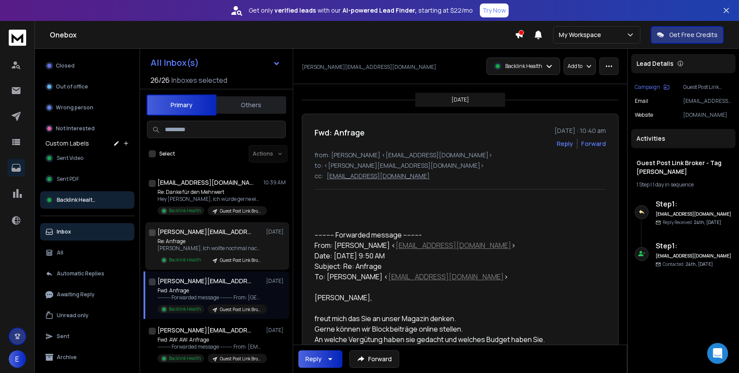
click at [233, 239] on p "Re: Anfrage" at bounding box center [209, 241] width 105 height 7
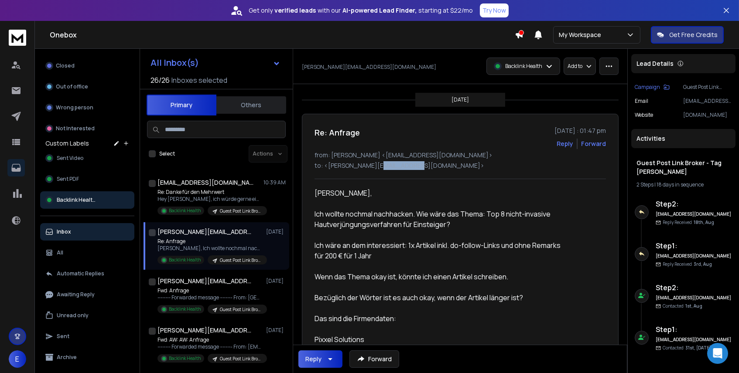
copy p "[DOMAIN_NAME]"
drag, startPoint x: 373, startPoint y: 164, endPoint x: 408, endPoint y: 167, distance: 35.1
click at [408, 167] on p "to: <[PERSON_NAME][EMAIL_ADDRESS][DOMAIN_NAME]>" at bounding box center [459, 165] width 291 height 9
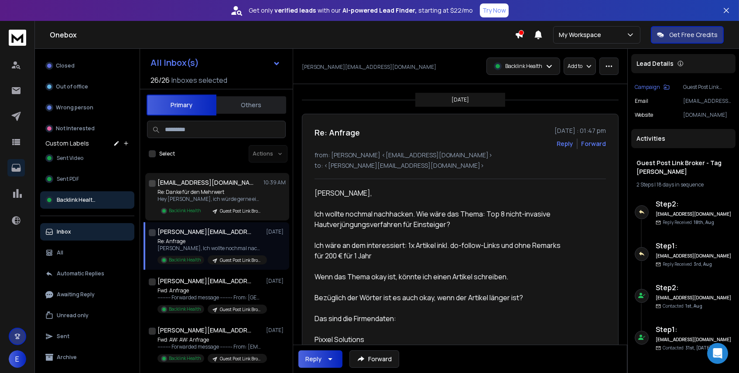
click at [252, 191] on p "Re: Danke für den Mehrwert" at bounding box center [209, 192] width 105 height 7
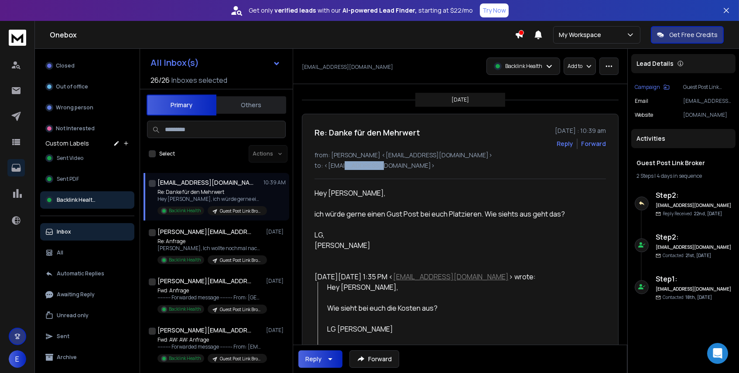
drag, startPoint x: 343, startPoint y: 169, endPoint x: 448, endPoint y: 130, distance: 111.8
click at [376, 167] on p "to: <[EMAIL_ADDRESS][DOMAIN_NAME]>" at bounding box center [459, 165] width 291 height 9
copy p "[DOMAIN_NAME]"
